Goal: Navigation & Orientation: Find specific page/section

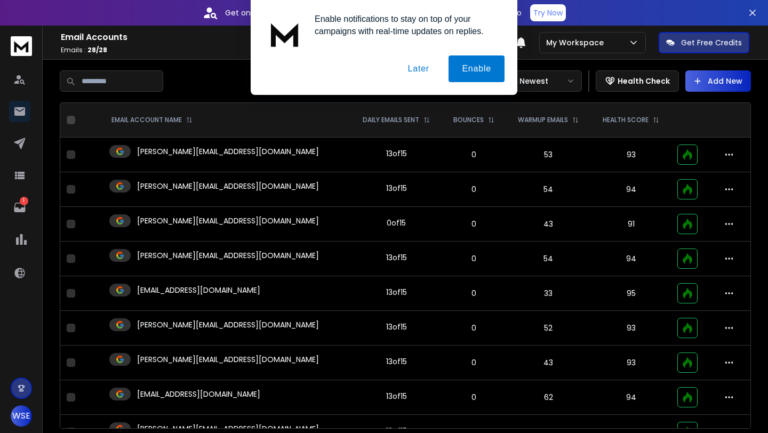
click at [419, 68] on button "Later" at bounding box center [418, 68] width 48 height 27
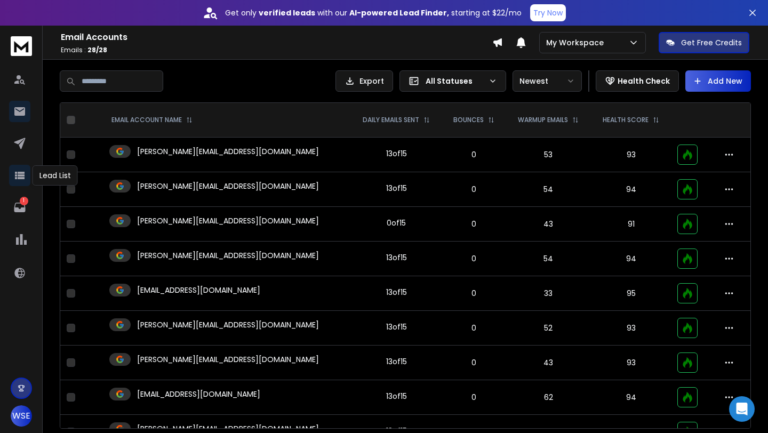
click at [18, 173] on icon at bounding box center [20, 175] width 10 height 7
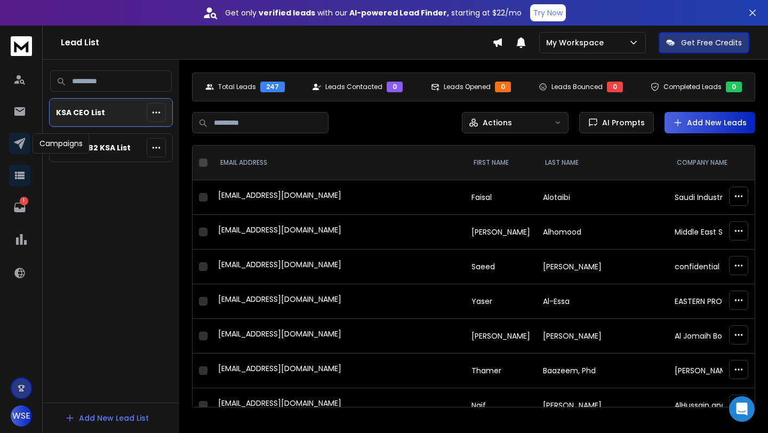
click at [17, 143] on icon at bounding box center [19, 143] width 11 height 11
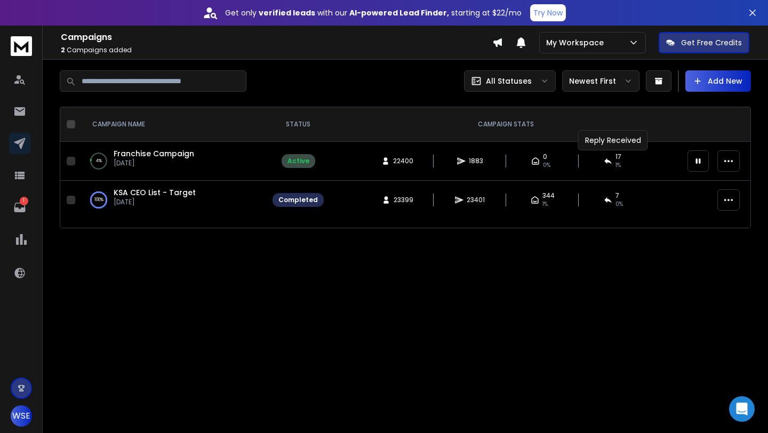
click at [616, 154] on span "17" at bounding box center [619, 157] width 6 height 9
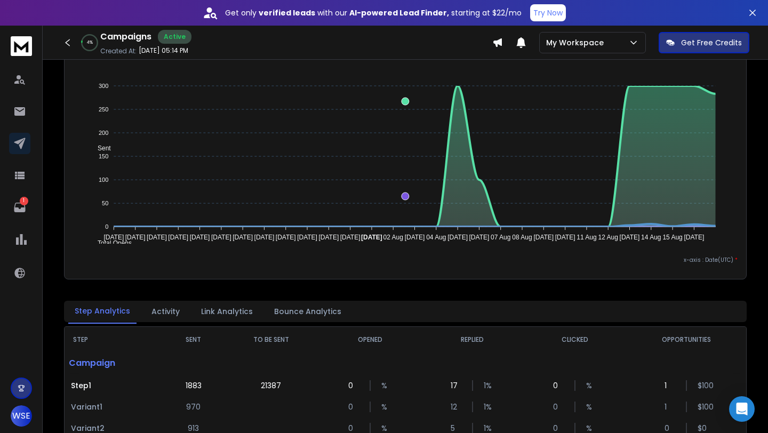
scroll to position [280, 0]
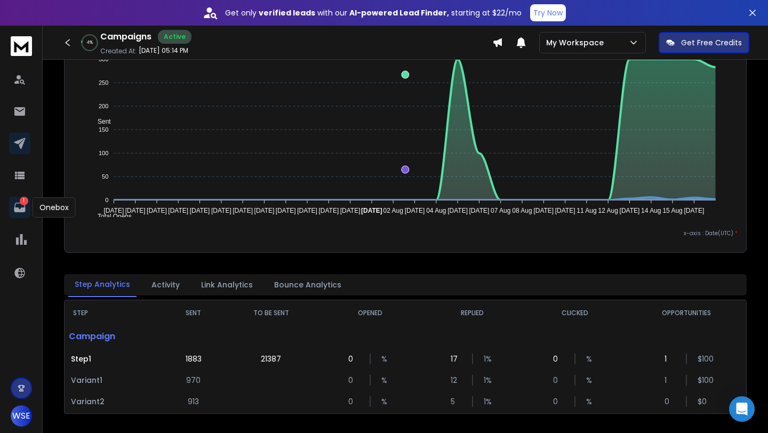
click at [23, 206] on icon at bounding box center [19, 207] width 13 height 13
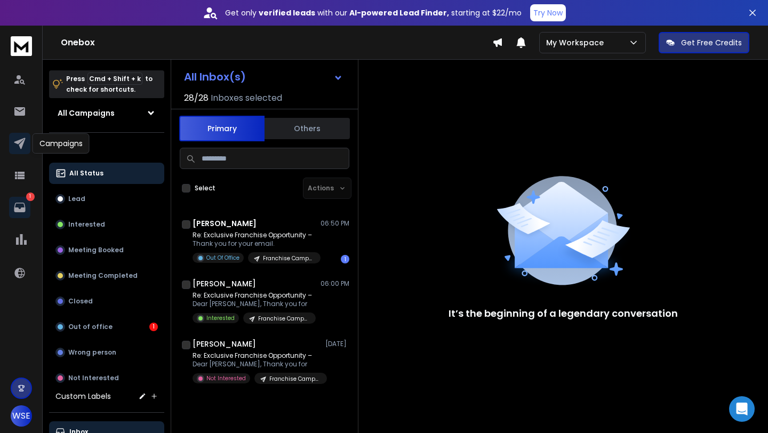
click at [18, 143] on icon at bounding box center [19, 143] width 11 height 11
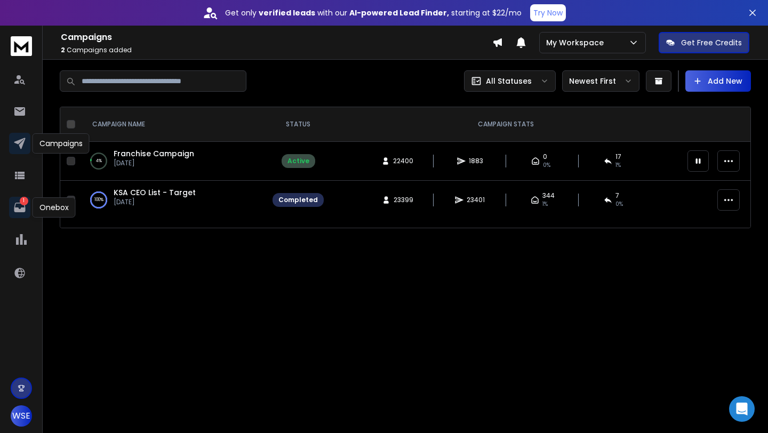
click at [26, 208] on icon at bounding box center [19, 207] width 13 height 13
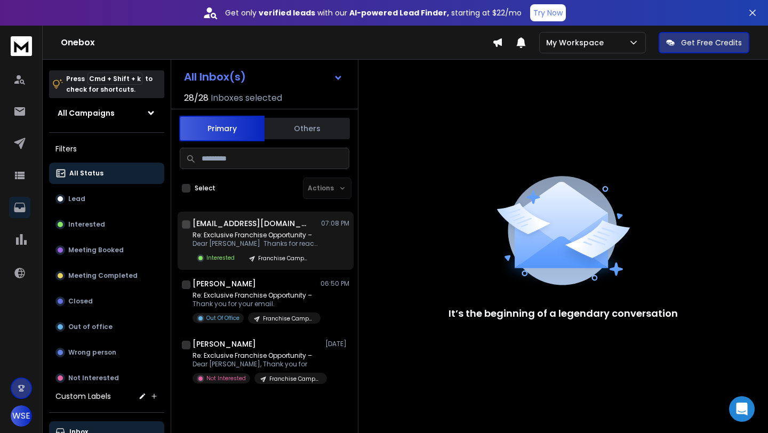
click at [280, 240] on p "Dear [PERSON_NAME] Thanks for reaching" at bounding box center [257, 244] width 128 height 9
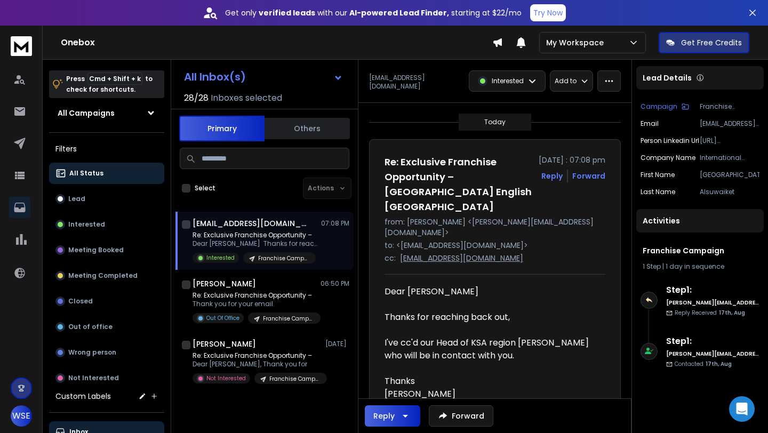
click at [751, 13] on icon at bounding box center [753, 13] width 10 height 10
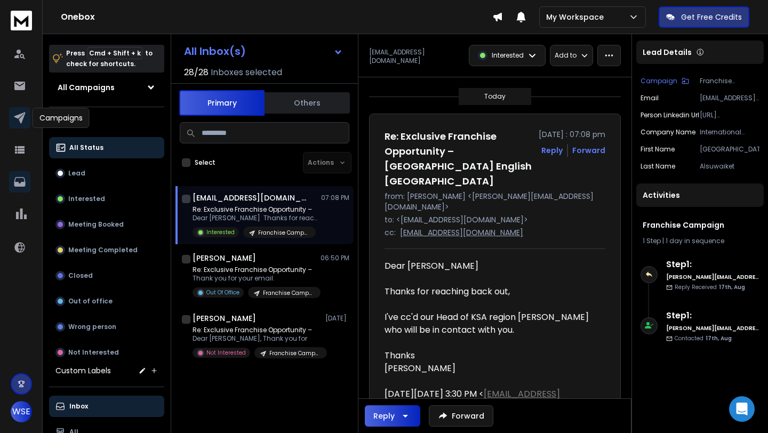
click at [24, 118] on icon at bounding box center [19, 118] width 13 height 13
